Goal: Task Accomplishment & Management: Complete application form

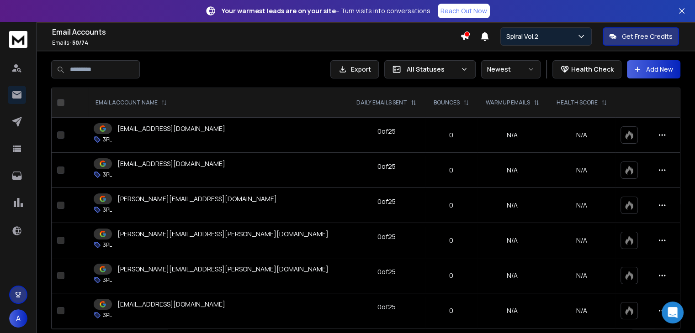
click at [538, 35] on p "Spiral Vol.2" at bounding box center [524, 36] width 36 height 9
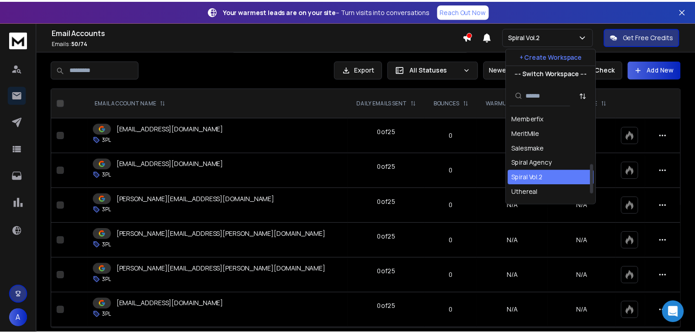
scroll to position [181, 0]
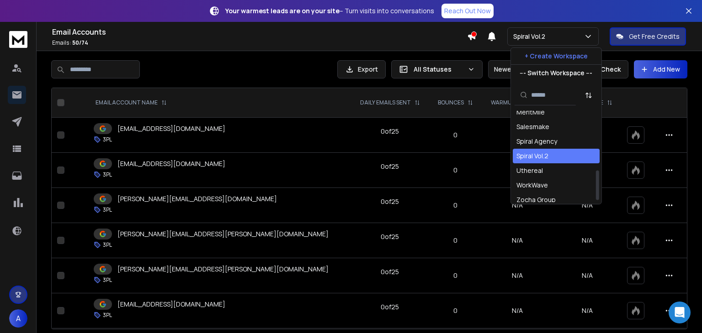
drag, startPoint x: 598, startPoint y: 163, endPoint x: 596, endPoint y: 190, distance: 27.5
click at [596, 190] on div at bounding box center [597, 185] width 3 height 30
click at [568, 143] on div "Spiral Agency" at bounding box center [555, 141] width 87 height 15
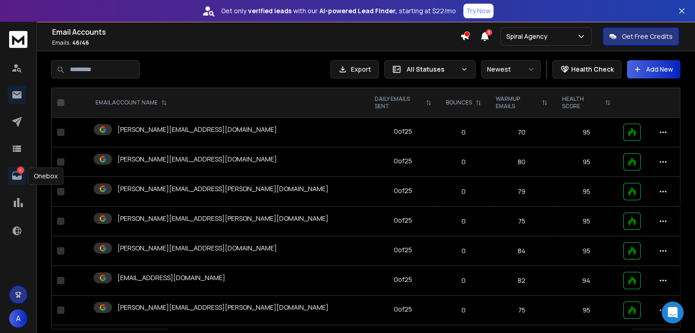
click at [14, 176] on icon at bounding box center [16, 175] width 11 height 11
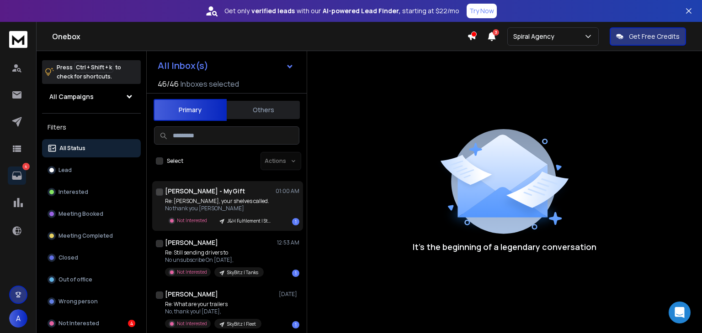
click at [230, 200] on p "Re: [PERSON_NAME], your shelves called." at bounding box center [220, 201] width 110 height 7
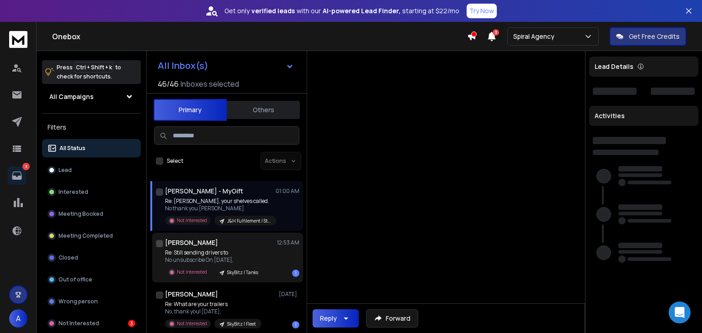
click at [239, 239] on div "Vinay Ramesh 12:53 AM" at bounding box center [232, 242] width 134 height 9
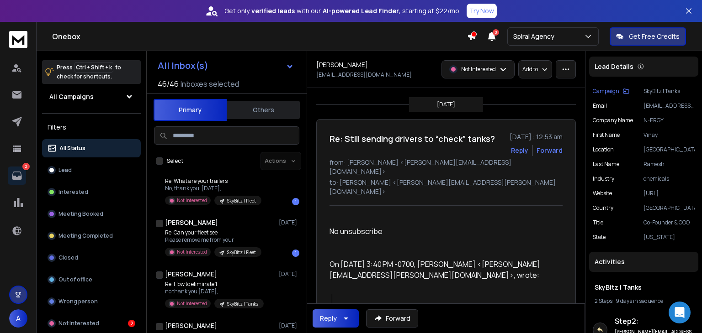
scroll to position [111, 0]
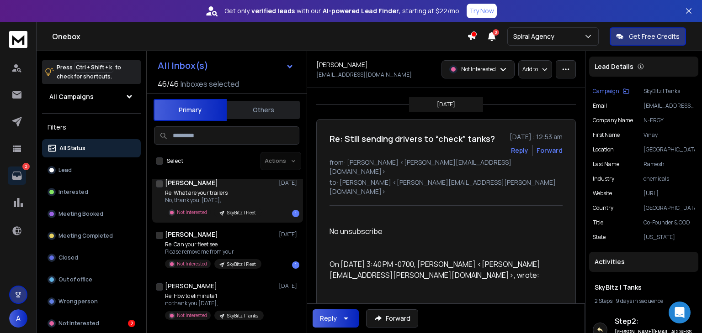
click at [254, 190] on p "Re: What are your trailers" at bounding box center [213, 193] width 96 height 7
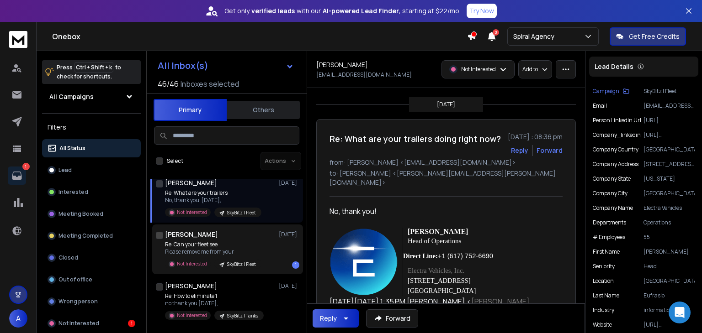
click at [259, 230] on div "Aaron Ferguson 11 Sep" at bounding box center [232, 234] width 134 height 9
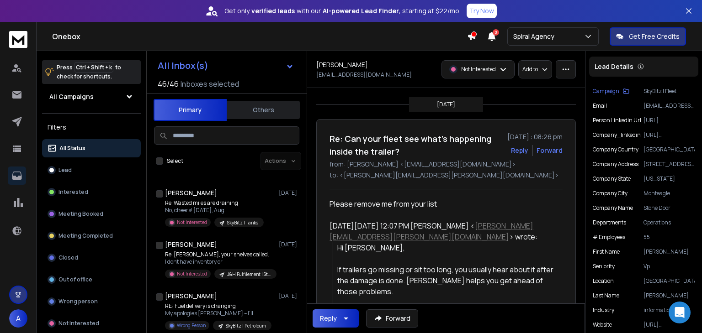
scroll to position [0, 0]
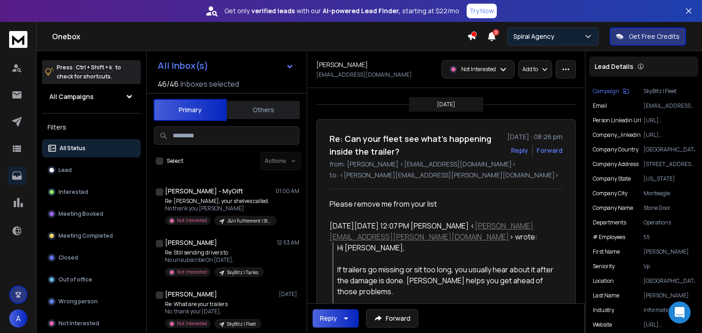
click at [547, 32] on p "Spiral Agency" at bounding box center [535, 36] width 45 height 9
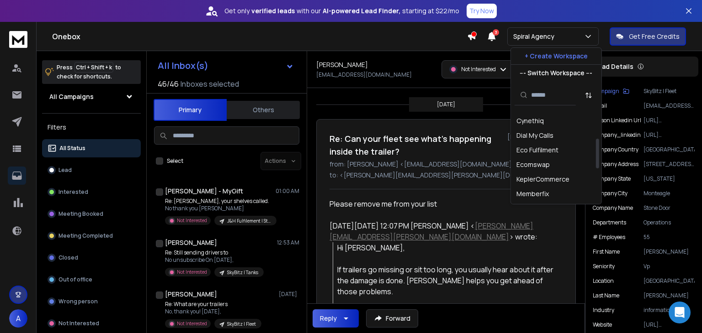
scroll to position [85, 0]
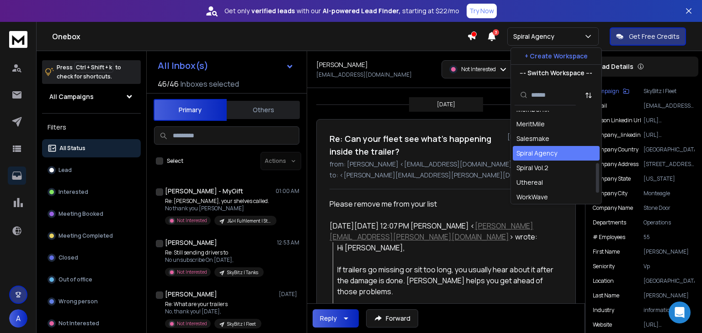
drag, startPoint x: 595, startPoint y: 130, endPoint x: 600, endPoint y: 186, distance: 56.4
click at [599, 186] on div at bounding box center [597, 179] width 3 height 30
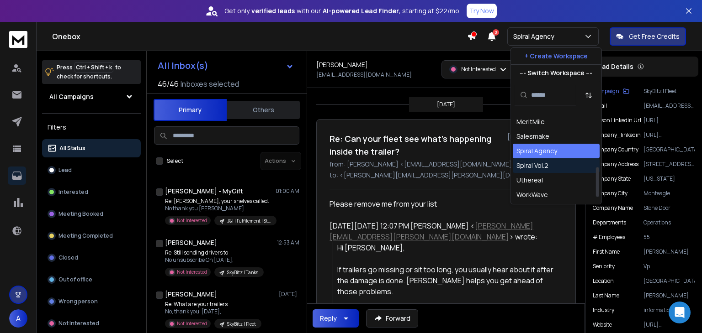
click at [556, 169] on div "Spiral Vol.2" at bounding box center [555, 165] width 87 height 15
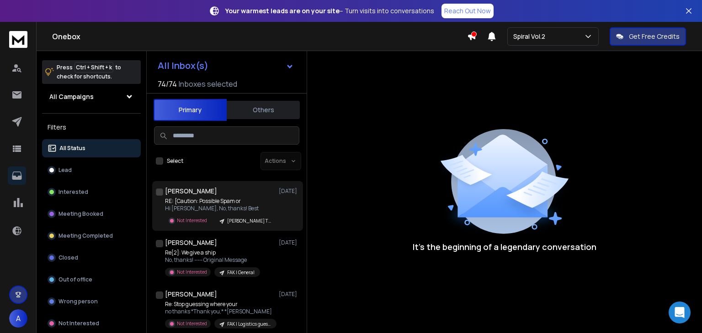
click at [230, 197] on div "Andy Debnam 11 Sep RE: [Caution: Possible Spam or Hi Adam, No, thanks! Best Not…" at bounding box center [232, 206] width 134 height 39
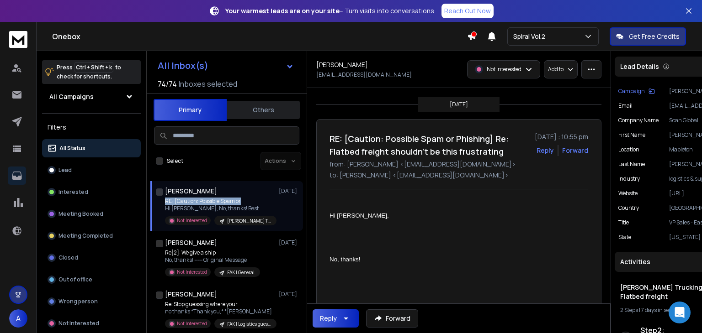
drag, startPoint x: 306, startPoint y: 194, endPoint x: 306, endPoint y: 200, distance: 5.5
click at [306, 200] on div "All Inbox(s) 74 / 74 Inboxes selected Primary Others Select Actions Andy Debnam…" at bounding box center [226, 217] width 161 height 333
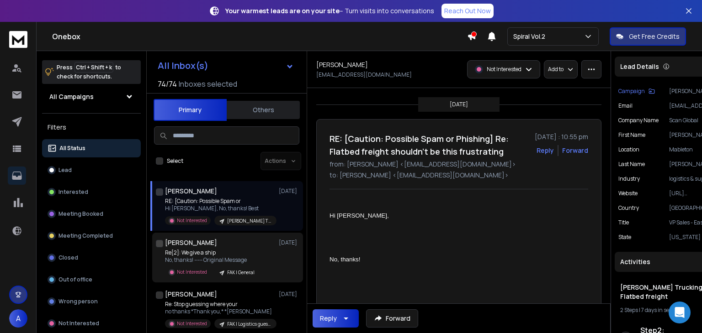
click at [220, 239] on div "Josh Shropa 11 Sep" at bounding box center [232, 242] width 134 height 9
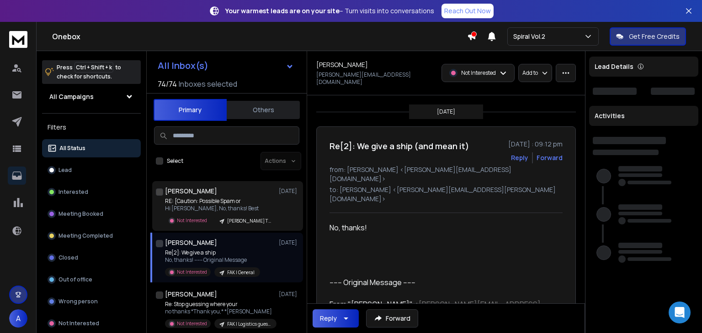
click at [262, 192] on div "Andy Debnam 11 Sep" at bounding box center [232, 191] width 134 height 9
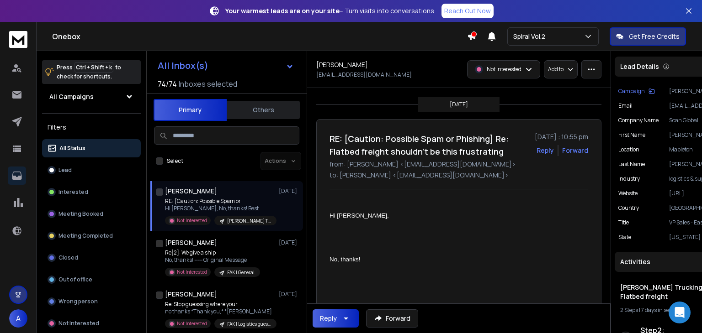
click at [532, 43] on button "Spiral Vol.2" at bounding box center [552, 36] width 91 height 18
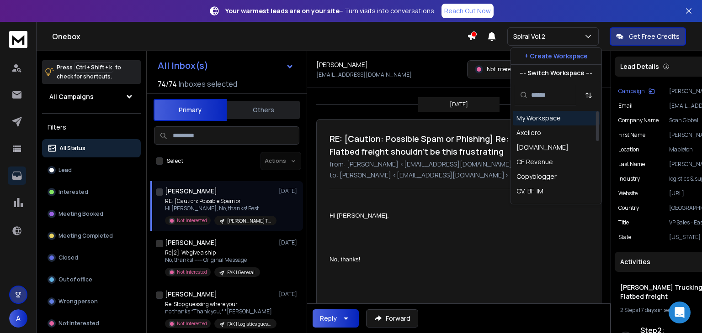
scroll to position [186, 0]
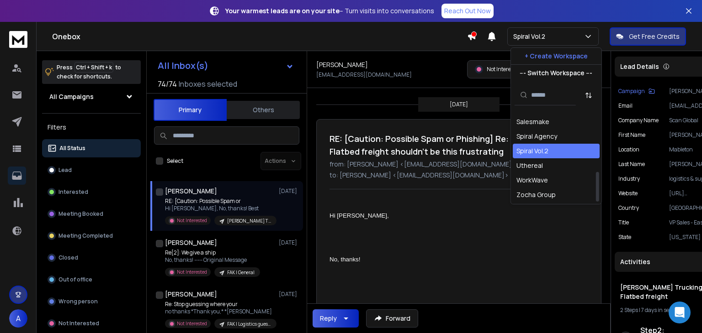
drag, startPoint x: 596, startPoint y: 122, endPoint x: 599, endPoint y: 196, distance: 74.0
click at [599, 196] on div at bounding box center [597, 187] width 3 height 30
click at [554, 179] on div "WorkWave" at bounding box center [555, 180] width 87 height 15
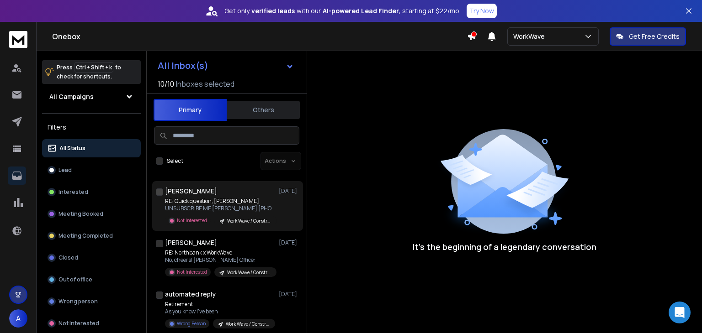
click at [261, 197] on div "Karl Butler 10 Sep RE: Quick question, Karl UNSUBSCRIBE ME Karl Butler 469-938-…" at bounding box center [232, 206] width 134 height 39
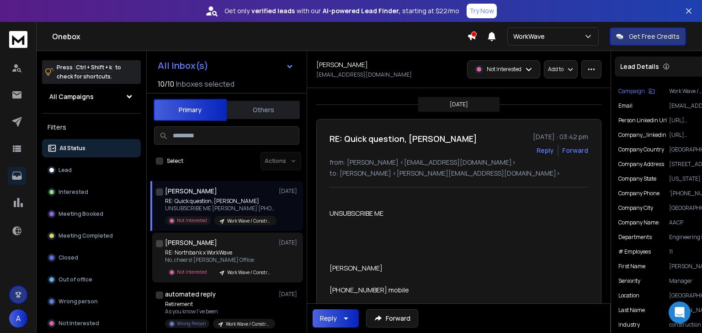
click at [270, 252] on p "RE: Northbank x WorkWave" at bounding box center [220, 252] width 110 height 7
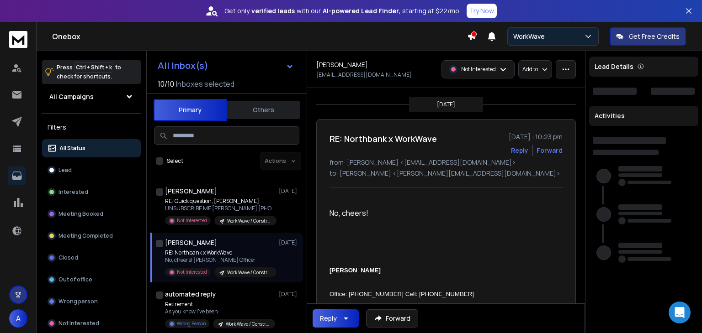
click at [538, 38] on p "WorkWave" at bounding box center [530, 36] width 35 height 9
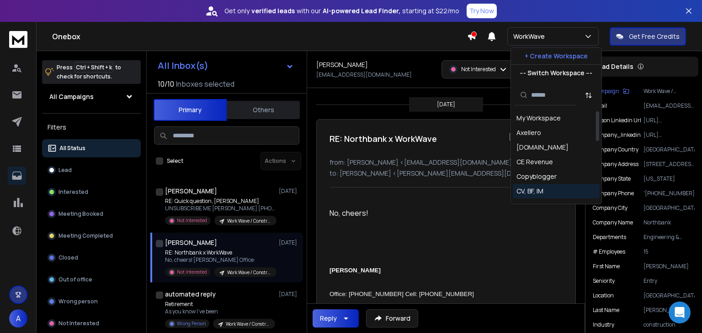
click at [553, 192] on div "CV, BF, IM" at bounding box center [555, 191] width 87 height 15
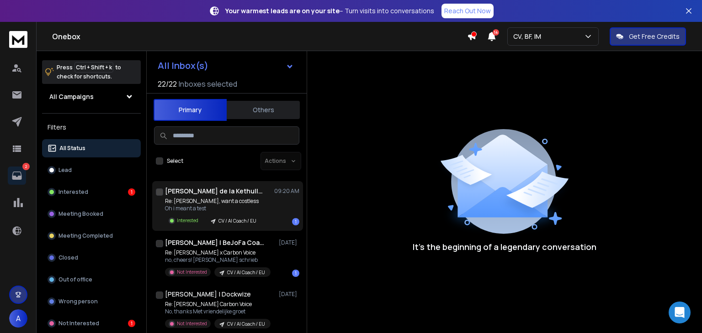
click at [262, 212] on div "Re: [PERSON_NAME], want a costless Oh i meant a test Interested CV / AI Coach /…" at bounding box center [232, 212] width 134 height 28
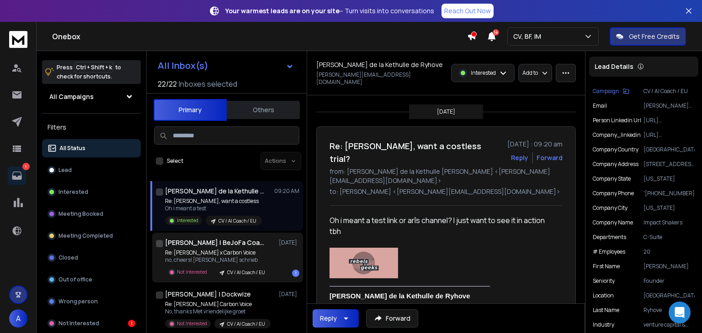
click at [264, 256] on p "Re: [PERSON_NAME] x Carbon Voice" at bounding box center [218, 252] width 106 height 7
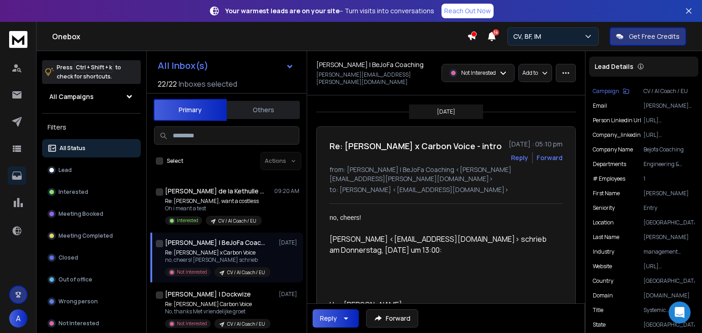
click at [552, 36] on div "CV, BF, IM" at bounding box center [552, 36] width 79 height 9
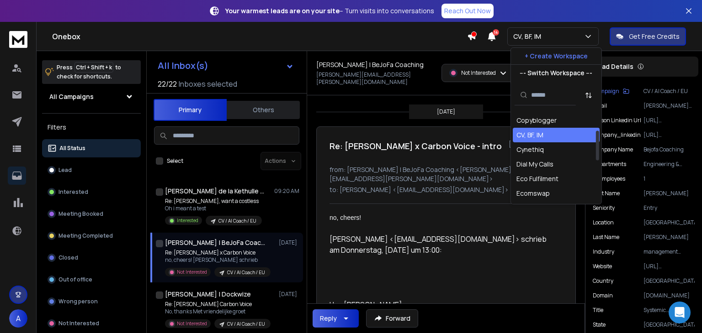
scroll to position [65, 0]
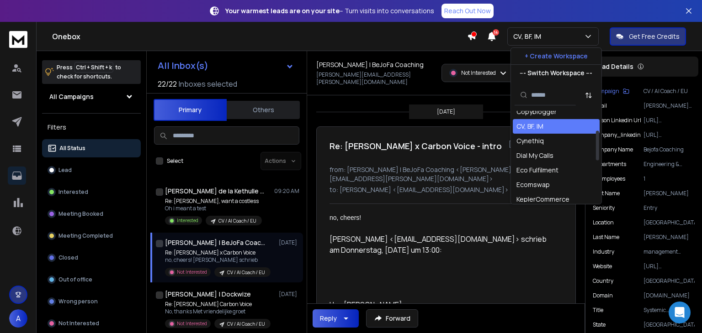
drag, startPoint x: 597, startPoint y: 131, endPoint x: 597, endPoint y: 153, distance: 21.5
click at [598, 152] on div at bounding box center [597, 146] width 3 height 30
click at [561, 144] on div "Cynethiq" at bounding box center [555, 141] width 87 height 15
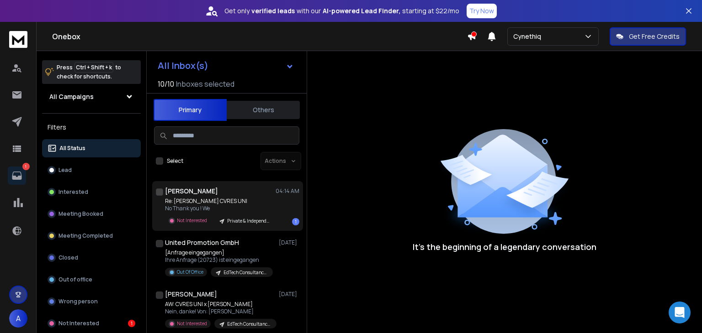
click at [274, 205] on p "No Thank you ! We" at bounding box center [220, 208] width 110 height 7
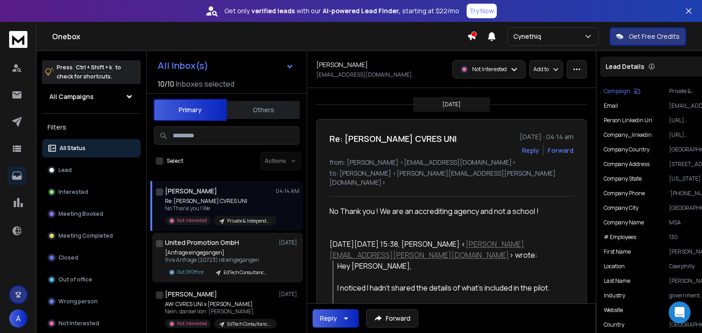
click at [280, 238] on div "United Promotion GmbH 11 Sep [Anfrage eingegangen] Ihre Anfrage (20723) ist ein…" at bounding box center [227, 258] width 151 height 50
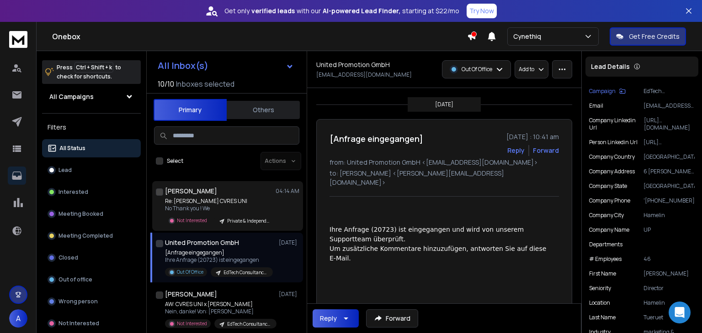
click at [281, 186] on div "Lina Lewis 04:14 AM Re: Lina x CVRES UNI No Thank you ! We Not Interested Priva…" at bounding box center [227, 206] width 151 height 50
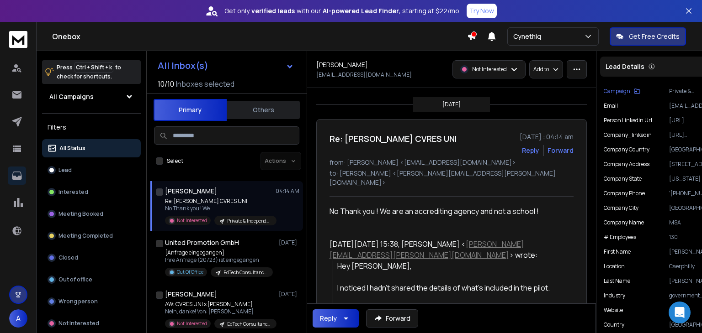
click at [386, 217] on div at bounding box center [447, 222] width 237 height 11
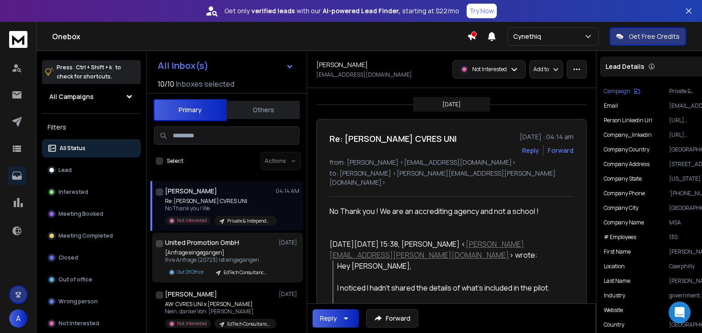
click at [268, 241] on div "United Promotion GmbH 11 Sep" at bounding box center [232, 242] width 134 height 9
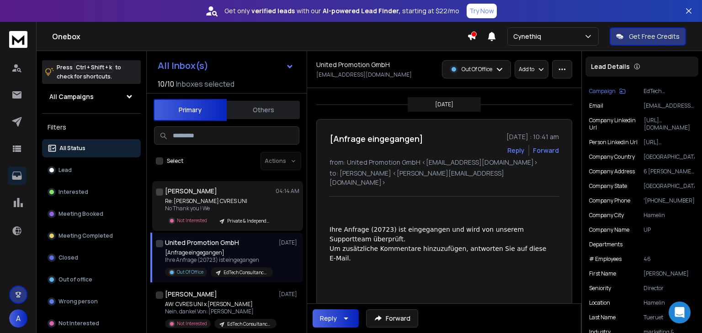
click at [278, 193] on p "04:14 AM" at bounding box center [287, 191] width 24 height 7
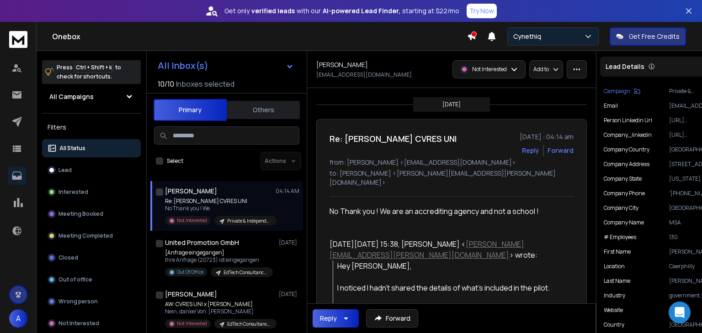
click at [560, 38] on div "Cynethiq" at bounding box center [552, 36] width 79 height 9
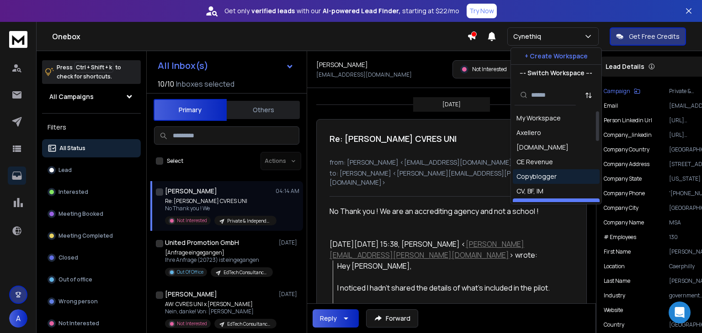
click at [599, 132] on div "+ Create Workspace --- Switch Workspace --- My Workspace Axellero Brons.io CE R…" at bounding box center [555, 125] width 91 height 157
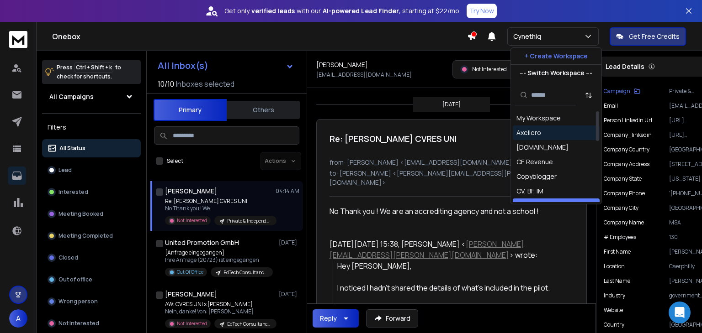
click at [594, 127] on div "Axellero" at bounding box center [555, 133] width 87 height 15
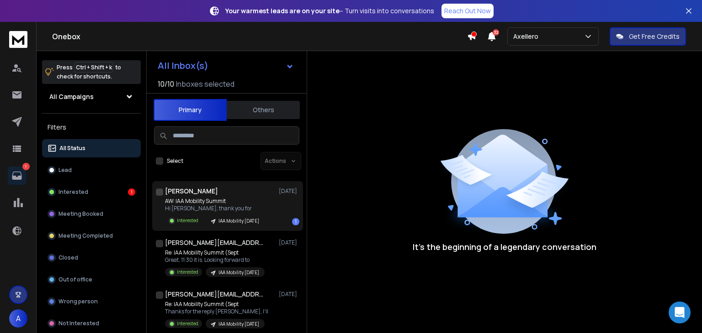
click at [237, 192] on div "[PERSON_NAME] [DATE]" at bounding box center [232, 191] width 134 height 9
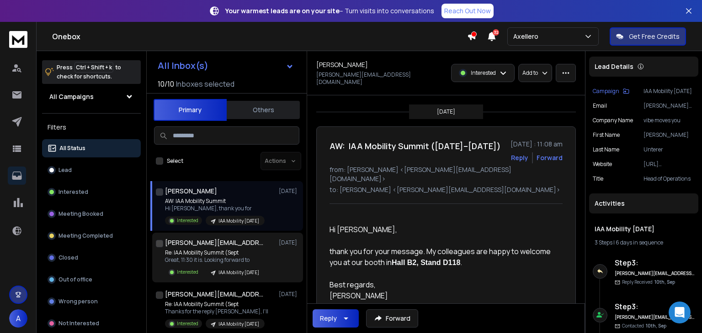
click at [270, 240] on div "[PERSON_NAME][EMAIL_ADDRESS][DOMAIN_NAME] [DATE]" at bounding box center [232, 242] width 134 height 9
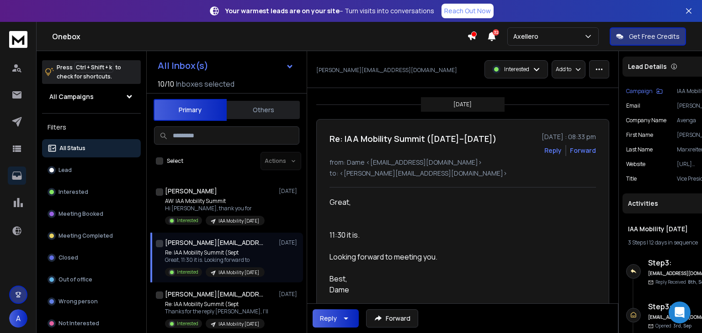
click at [305, 191] on div "[PERSON_NAME] [DATE] AW: IAA Mobility Summit Hi [PERSON_NAME], thank you for In…" at bounding box center [227, 302] width 160 height 247
drag, startPoint x: 306, startPoint y: 187, endPoint x: 307, endPoint y: 192, distance: 4.6
click at [307, 192] on div "All Inbox(s) 10 / 10 Inboxes selected Primary Others Select Actions [PERSON_NAM…" at bounding box center [440, 217] width 589 height 333
click at [355, 211] on div "Great, 11:30 it is. Looking forward to meeting you. Best, Dame" at bounding box center [458, 246] width 259 height 99
click at [23, 127] on link at bounding box center [17, 122] width 18 height 18
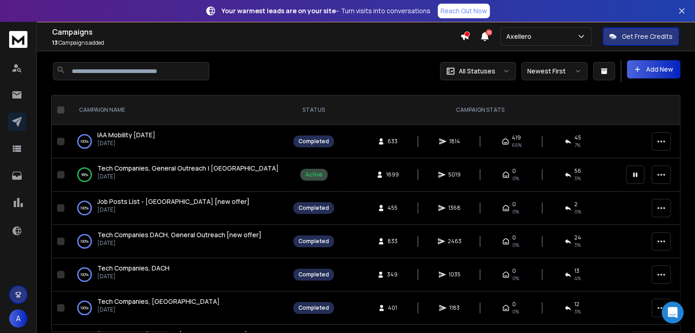
click at [17, 38] on img at bounding box center [18, 39] width 18 height 17
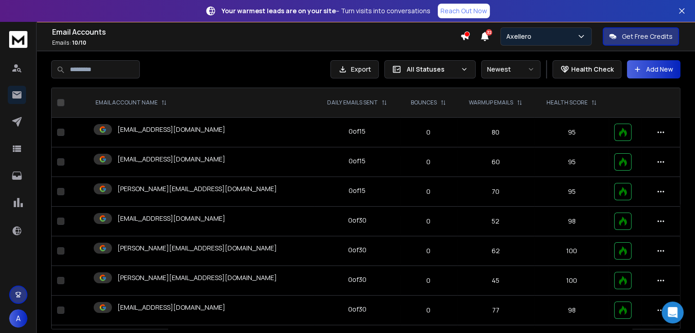
click at [522, 39] on button "Axellero" at bounding box center [545, 36] width 91 height 18
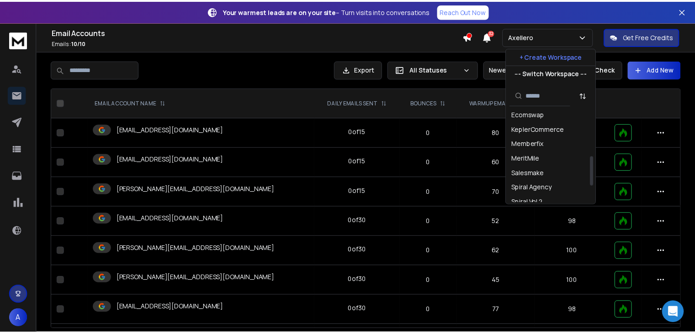
scroll to position [137, 0]
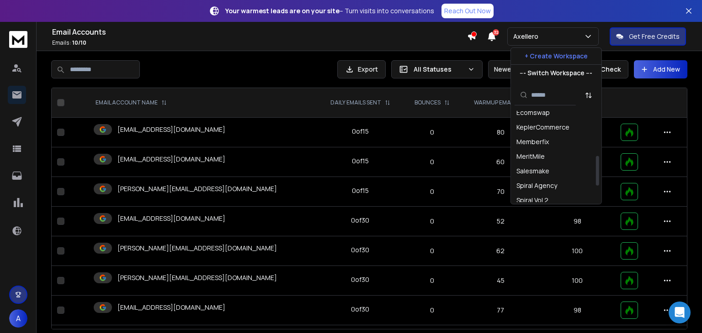
drag, startPoint x: 596, startPoint y: 132, endPoint x: 596, endPoint y: 177, distance: 44.8
click at [596, 177] on div at bounding box center [597, 171] width 3 height 30
click at [551, 181] on div "Spiral Agency" at bounding box center [536, 185] width 41 height 9
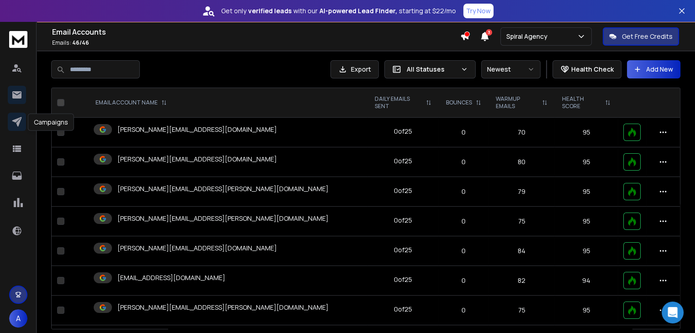
click at [10, 124] on link at bounding box center [17, 122] width 18 height 18
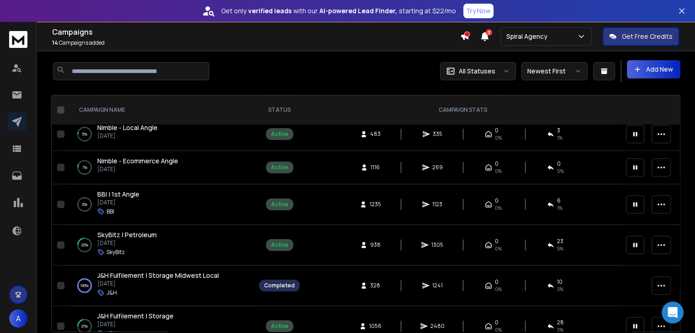
scroll to position [338, 0]
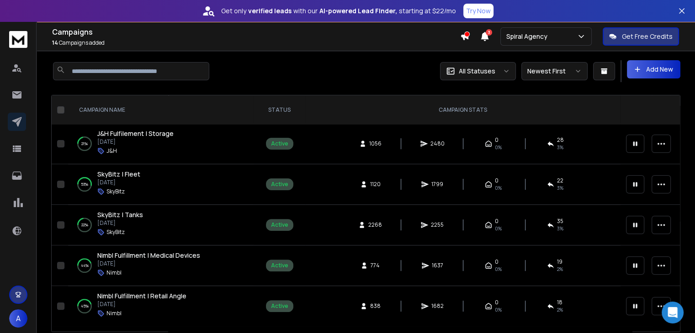
click at [174, 258] on span "Nimbl Fulfillment | Medical Devices" at bounding box center [148, 255] width 103 height 9
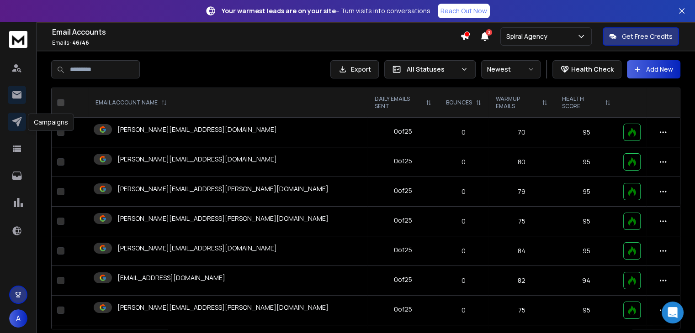
click at [11, 121] on link at bounding box center [17, 122] width 18 height 18
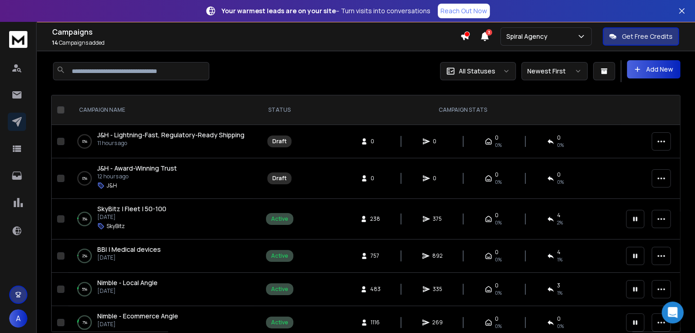
click at [339, 68] on div at bounding box center [208, 71] width 315 height 22
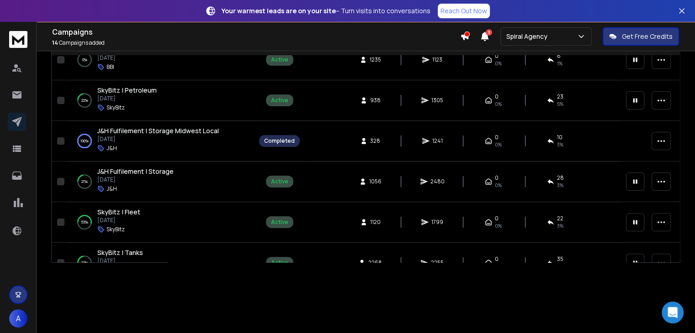
scroll to position [338, 0]
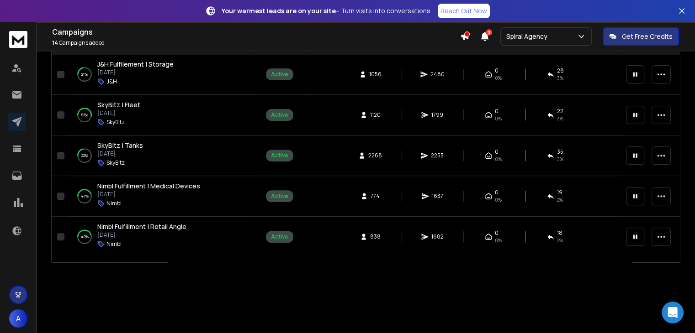
click at [172, 183] on span "Nimbl Fulfillment | Medical Devices" at bounding box center [148, 186] width 103 height 9
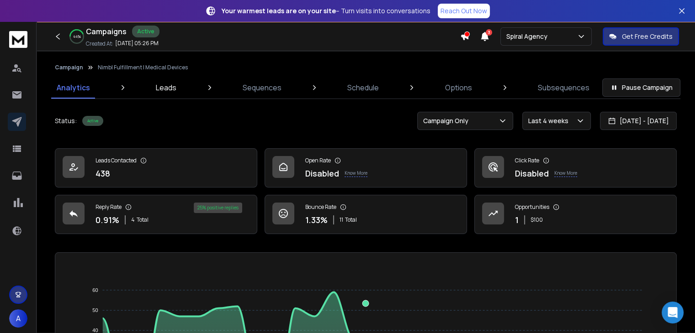
click at [168, 89] on p "Leads" at bounding box center [166, 87] width 21 height 11
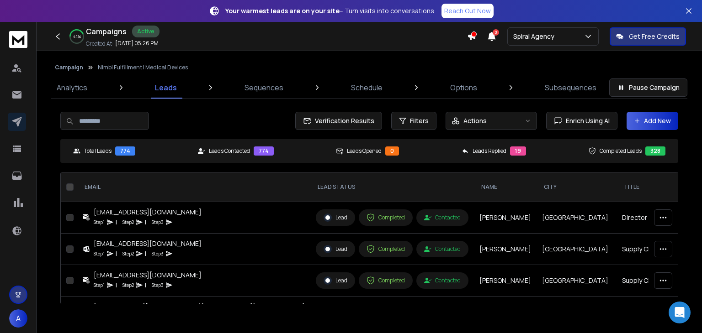
click at [638, 116] on button "Add New" at bounding box center [652, 121] width 52 height 18
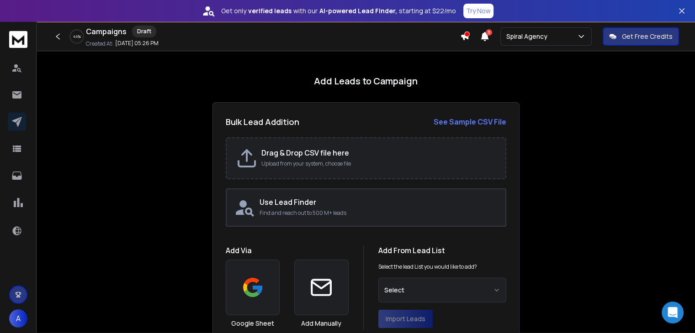
click at [311, 164] on p "Upload from your system, choose file" at bounding box center [378, 163] width 235 height 7
click at [54, 32] on button at bounding box center [58, 36] width 12 height 18
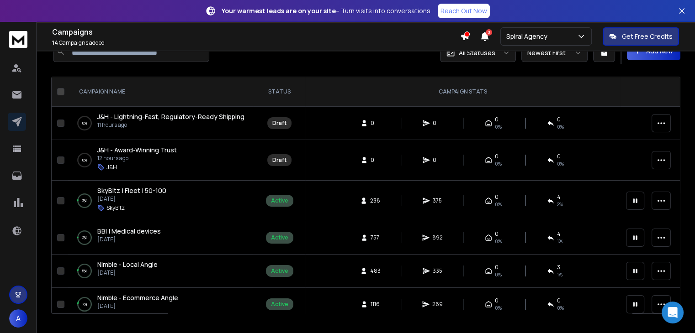
scroll to position [338, 0]
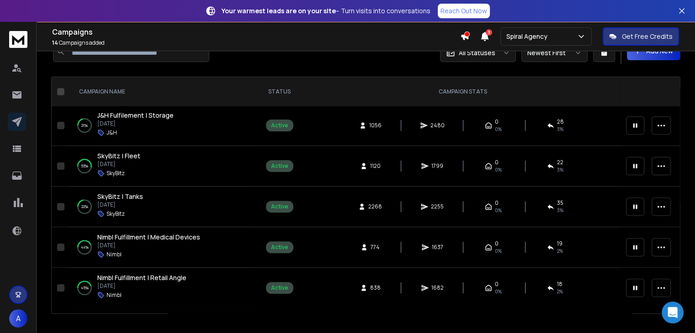
click at [190, 238] on span "Nimbl Fulfillment | Medical Devices" at bounding box center [148, 237] width 103 height 9
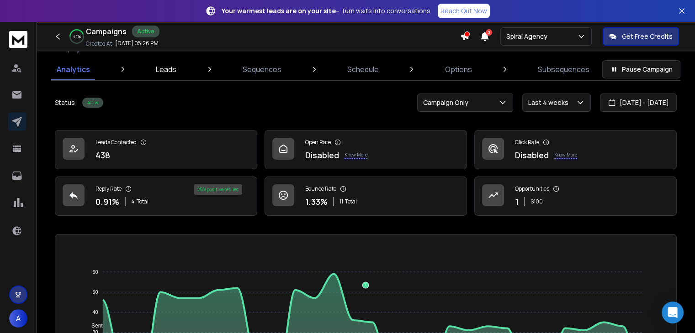
click at [181, 64] on link "Leads" at bounding box center [166, 69] width 32 height 22
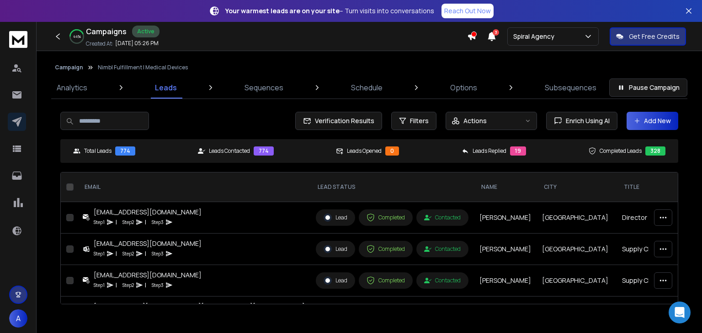
click at [649, 125] on button "Add New" at bounding box center [652, 121] width 52 height 18
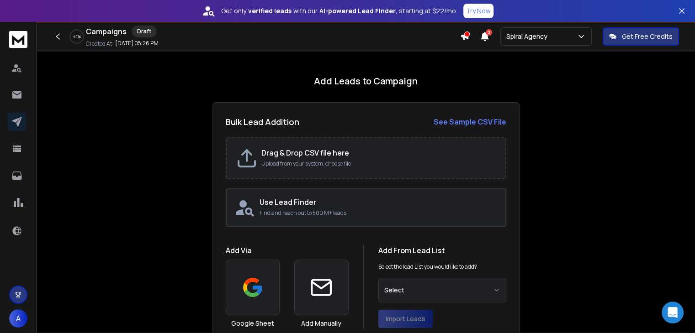
click at [314, 163] on p "Upload from your system, choose file" at bounding box center [378, 163] width 235 height 7
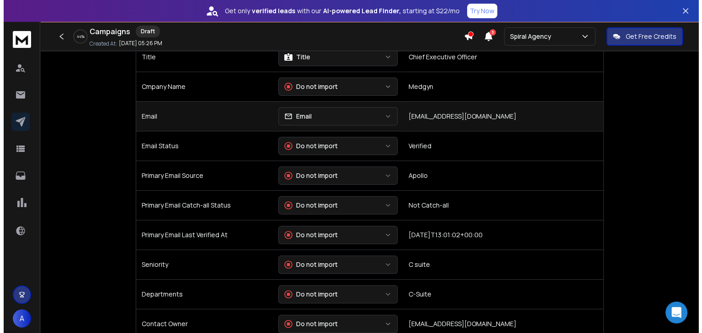
scroll to position [237, 0]
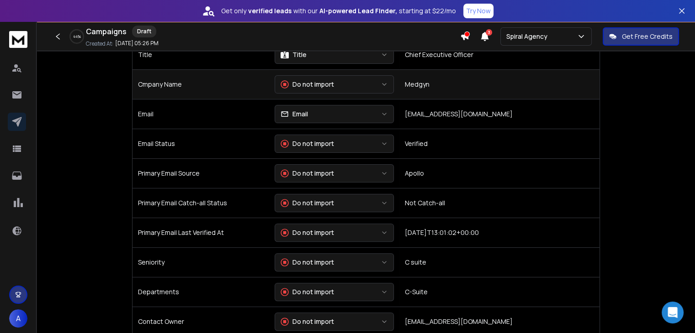
click at [327, 83] on div "Do not import" at bounding box center [306, 84] width 53 height 9
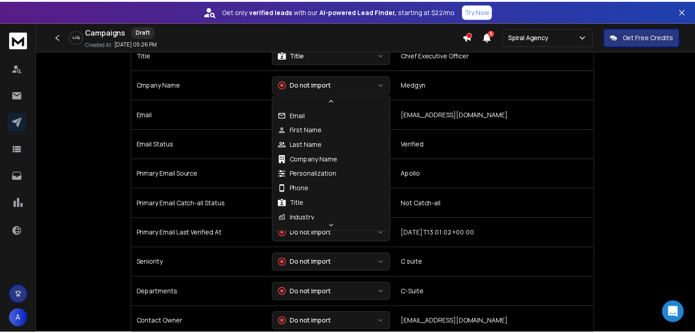
scroll to position [92, 0]
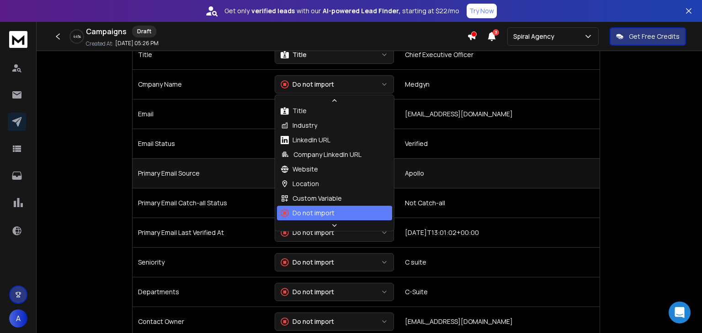
drag, startPoint x: 321, startPoint y: 200, endPoint x: 377, endPoint y: 163, distance: 67.3
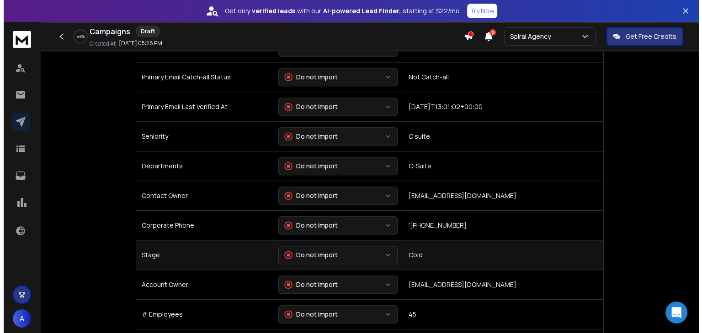
scroll to position [365, 0]
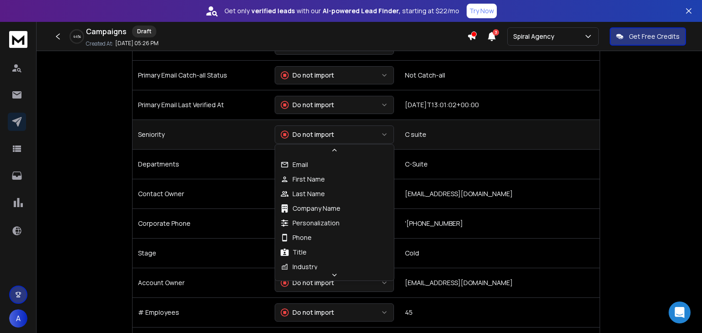
click at [343, 137] on button "Do not import" at bounding box center [333, 135] width 119 height 18
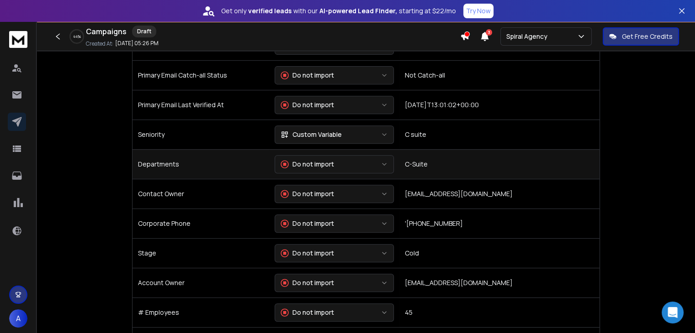
click at [345, 161] on button "Do not import" at bounding box center [333, 164] width 119 height 18
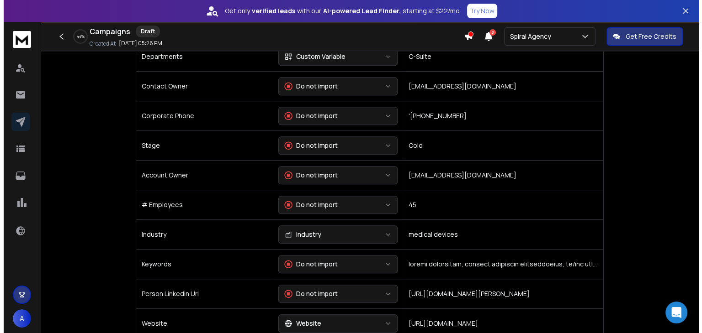
scroll to position [493, 0]
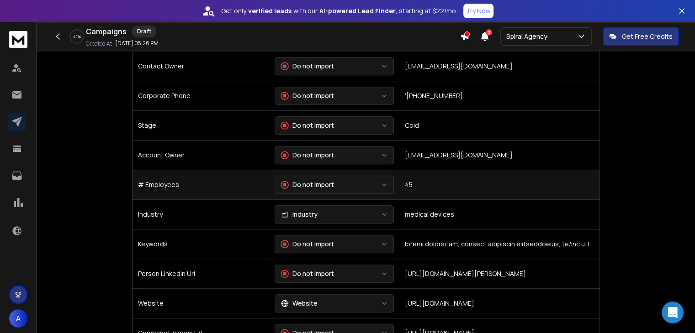
click at [329, 183] on div "Do not import" at bounding box center [306, 184] width 53 height 9
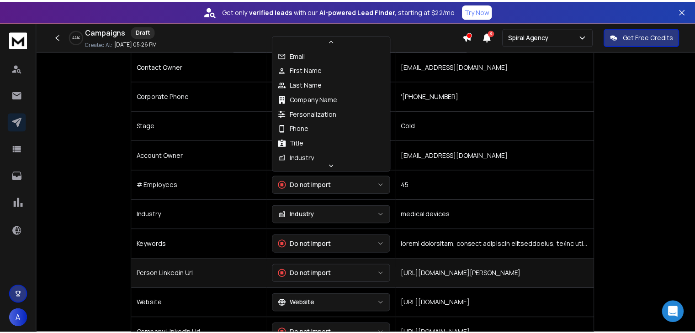
scroll to position [92, 0]
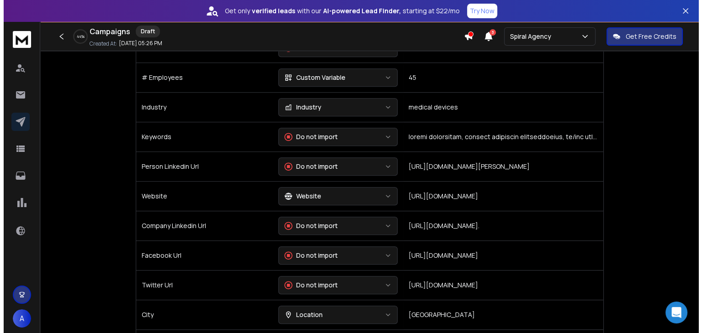
scroll to position [639, 0]
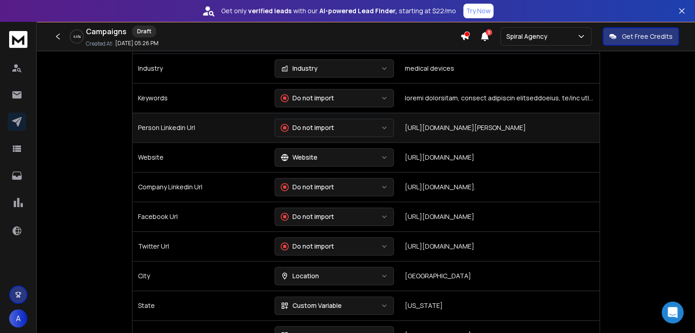
click at [344, 125] on button "Do not import" at bounding box center [333, 128] width 119 height 18
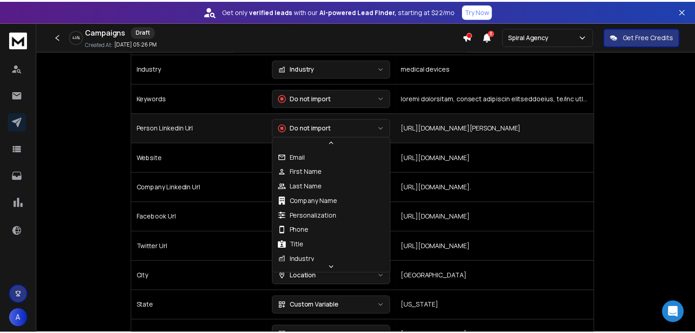
scroll to position [92, 0]
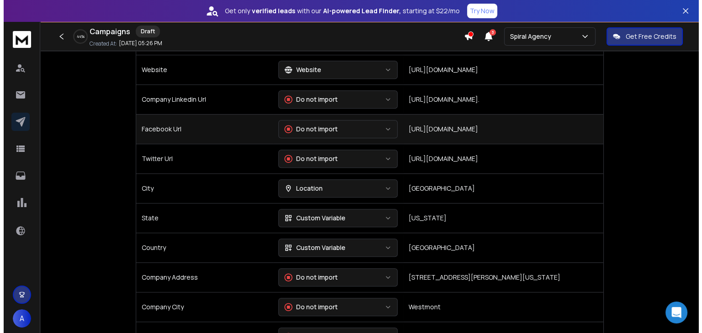
scroll to position [731, 0]
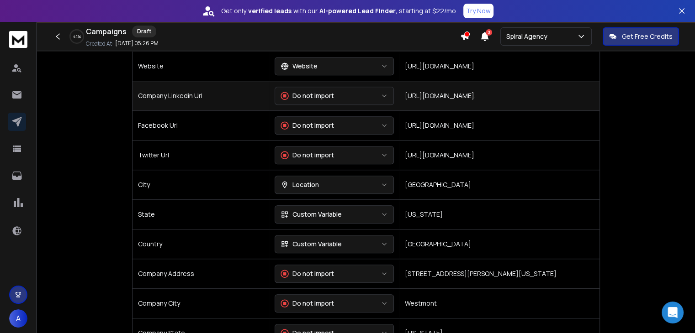
click at [327, 97] on div "Do not import" at bounding box center [306, 95] width 53 height 9
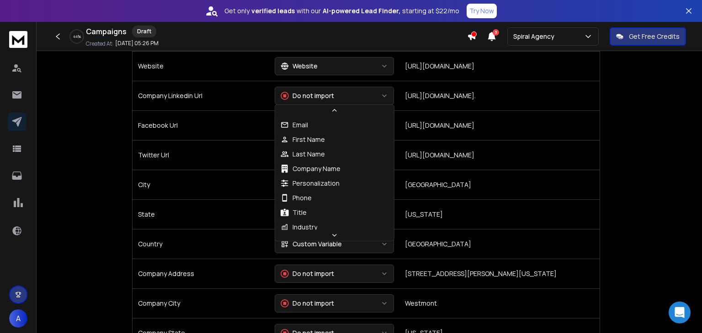
scroll to position [92, 0]
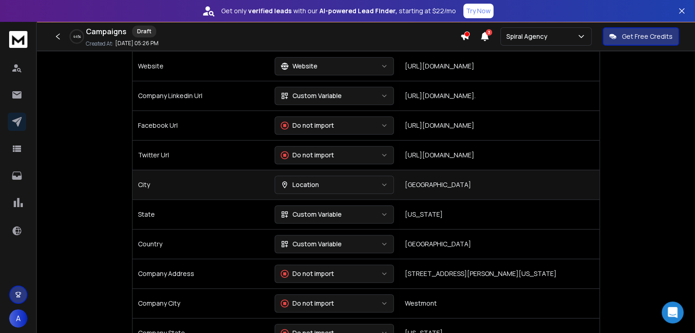
click at [347, 178] on button "Location" at bounding box center [333, 185] width 119 height 18
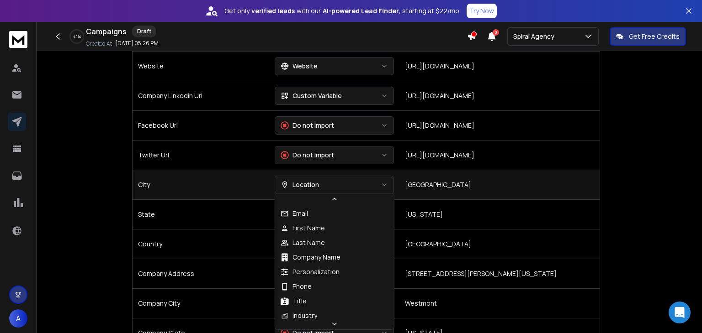
scroll to position [63, 0]
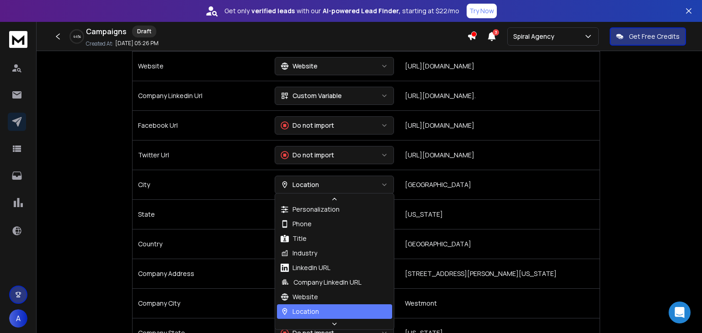
scroll to position [77, 0]
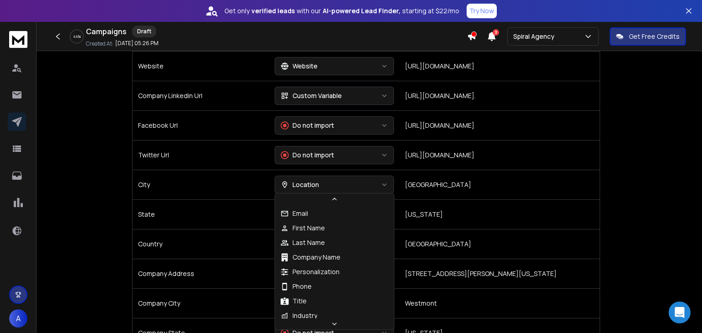
scroll to position [63, 0]
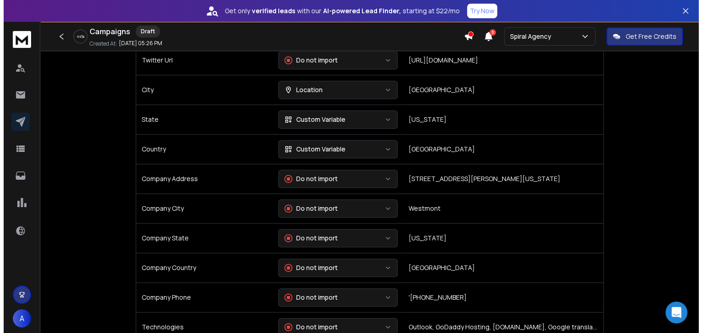
scroll to position [877, 0]
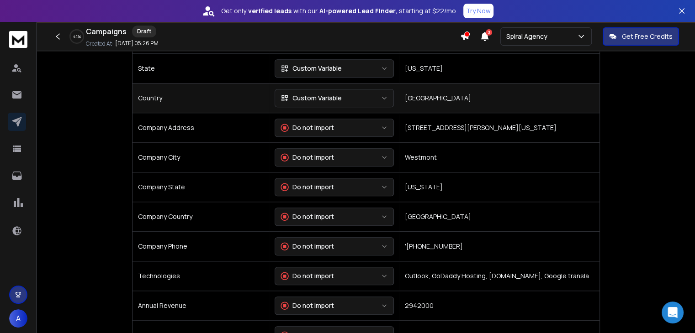
click at [332, 89] on button "Custom Variable" at bounding box center [333, 98] width 119 height 18
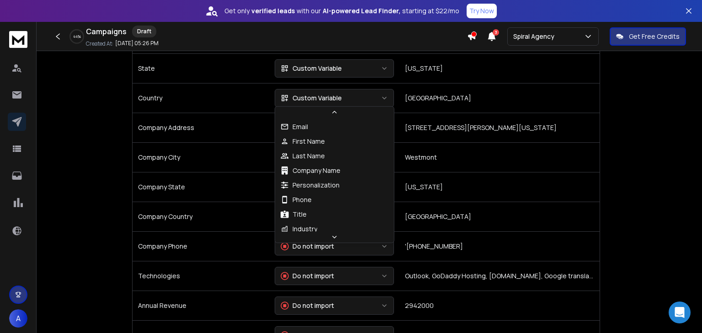
scroll to position [77, 0]
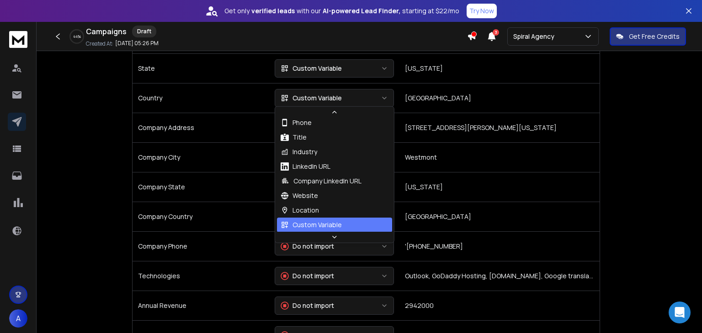
click at [29, 147] on div "A" at bounding box center [18, 179] width 37 height 315
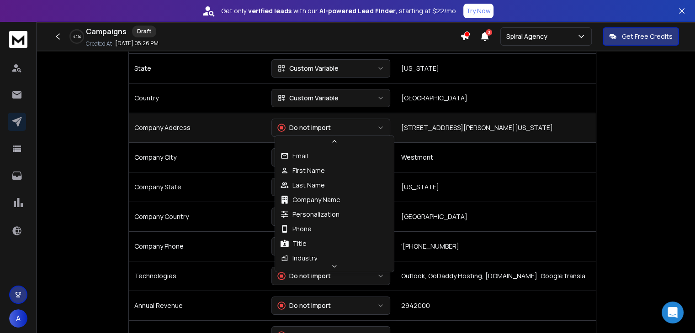
click at [312, 123] on div "Do not import" at bounding box center [303, 127] width 53 height 9
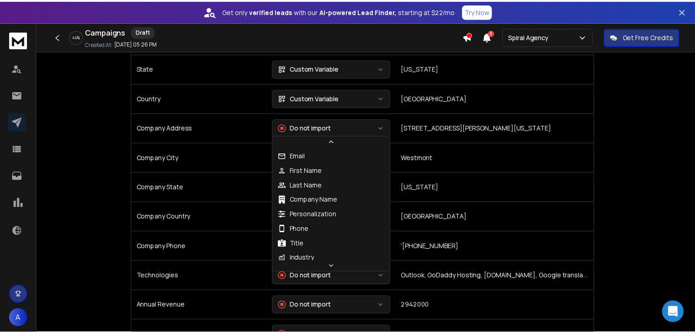
scroll to position [92, 0]
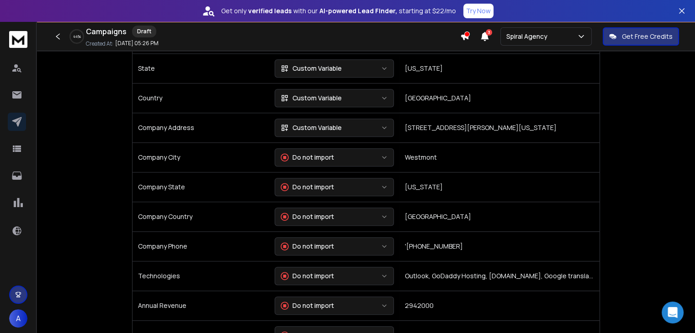
click at [100, 154] on div "Nimble -Medical Devices-11-50-[GEOGRAPHIC_DATA] reachinbox.csv File Processed U…" at bounding box center [347, 293] width 695 height 2297
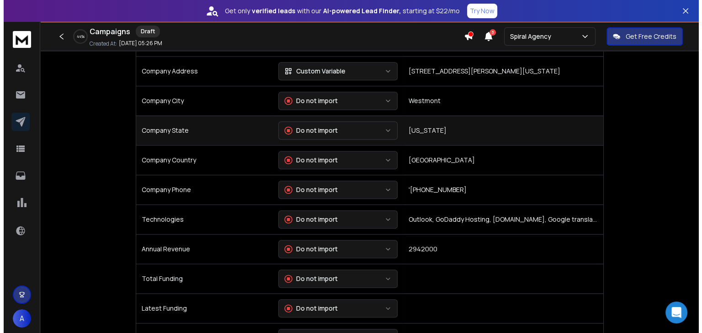
scroll to position [913, 0]
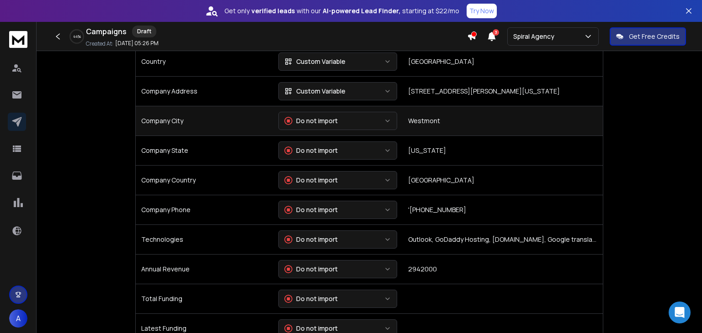
click at [346, 126] on button "Do not import" at bounding box center [337, 121] width 119 height 18
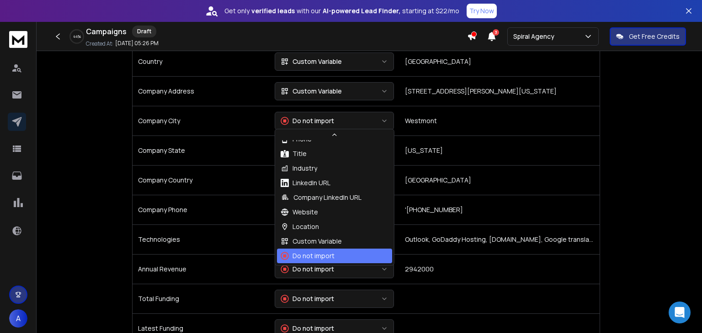
scroll to position [83, 0]
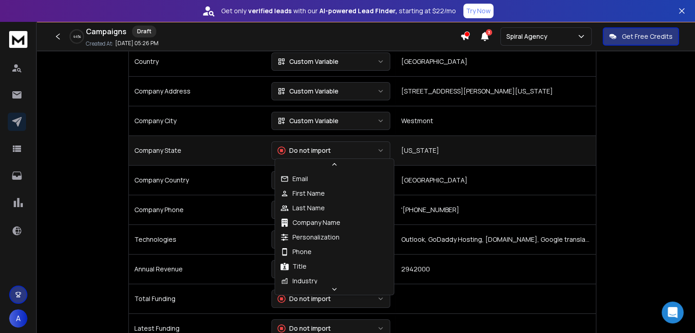
click at [338, 144] on button "Do not import" at bounding box center [330, 151] width 119 height 18
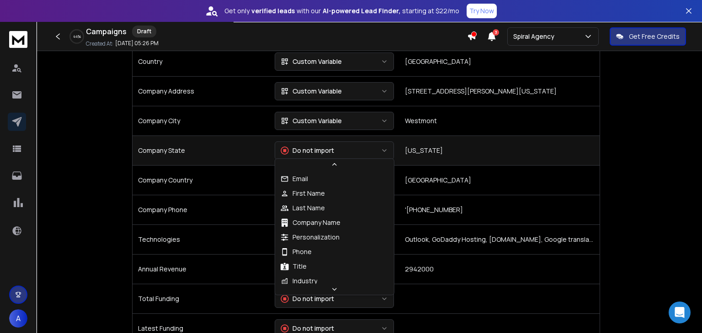
scroll to position [92, 0]
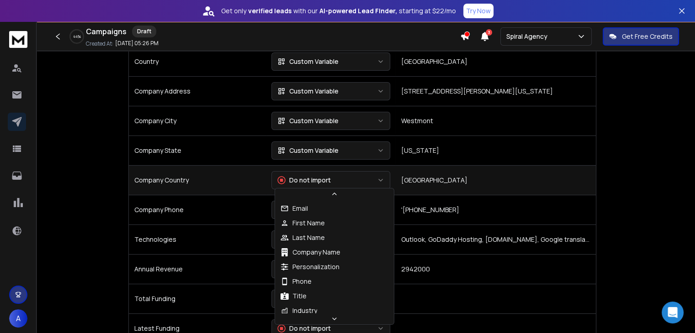
click at [349, 176] on button "Do not import" at bounding box center [330, 180] width 119 height 18
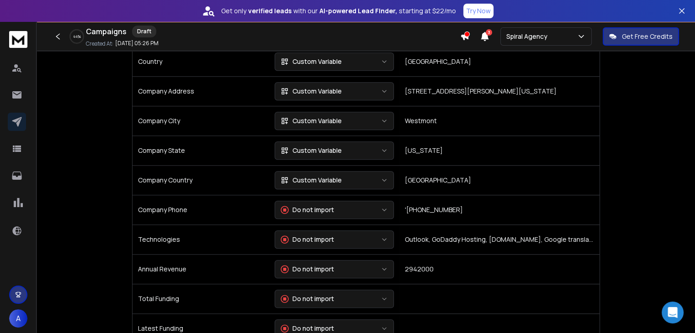
click at [642, 190] on div "Nimble -Medical Devices-11-50-[GEOGRAPHIC_DATA] reachinbox.csv File Processed U…" at bounding box center [347, 256] width 695 height 2297
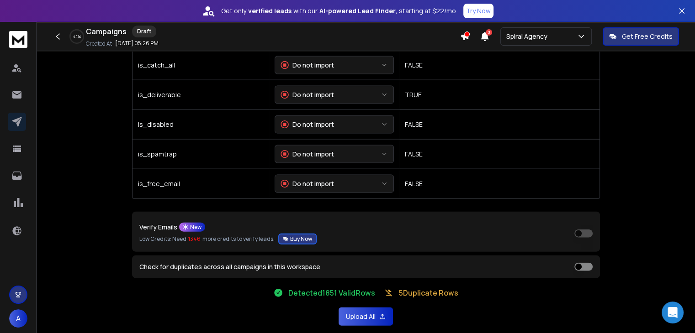
scroll to position [1979, 0]
click at [362, 310] on button "Upload All" at bounding box center [365, 316] width 54 height 18
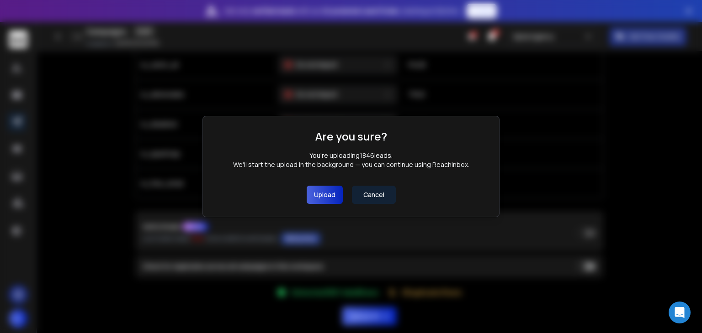
click at [326, 198] on button "Upload" at bounding box center [324, 195] width 36 height 18
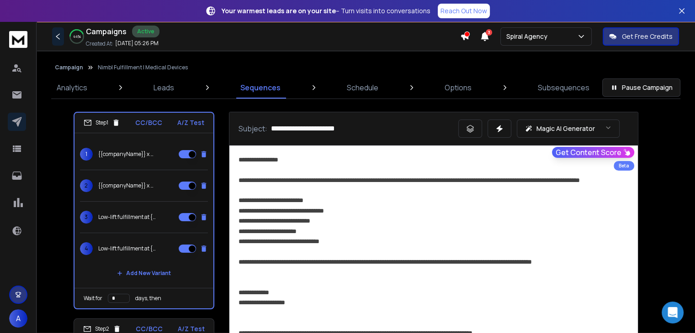
click at [57, 38] on icon at bounding box center [58, 36] width 8 height 8
